Goal: Check status: Check status

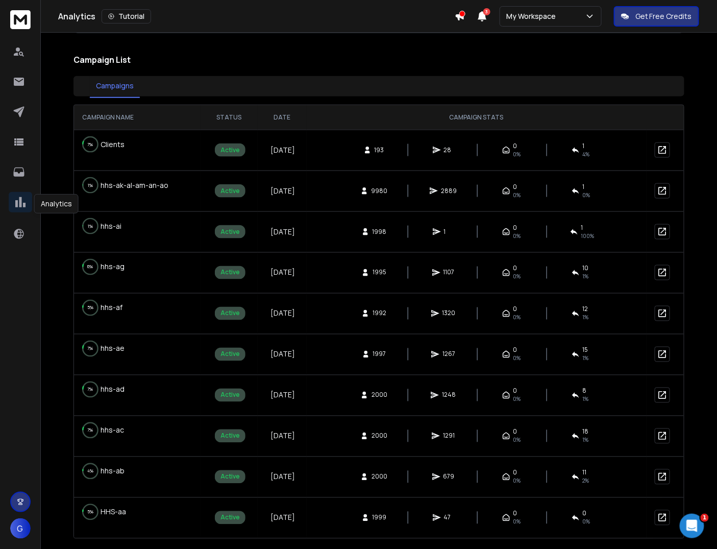
click at [16, 212] on link at bounding box center [20, 201] width 23 height 23
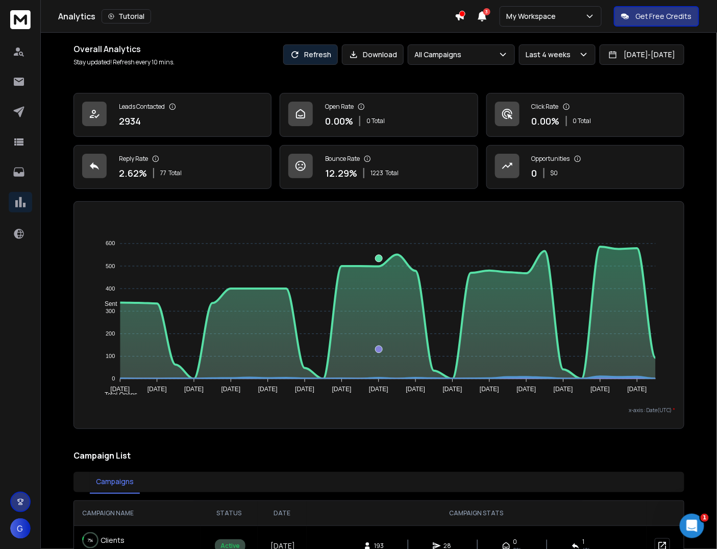
click at [304, 54] on p "Refresh" at bounding box center [317, 55] width 27 height 10
click at [290, 56] on icon at bounding box center [295, 55] width 10 height 10
